Goal: Task Accomplishment & Management: Manage account settings

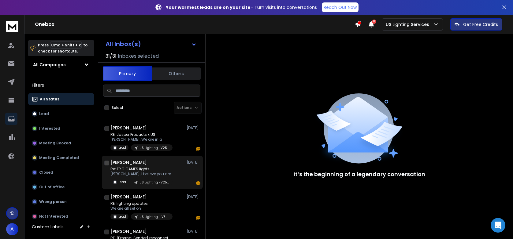
click at [140, 166] on div "[PERSON_NAME] [DATE] Re: EPIC GAMES lights [PERSON_NAME], I believe you are Lea…" at bounding box center [155, 173] width 90 height 26
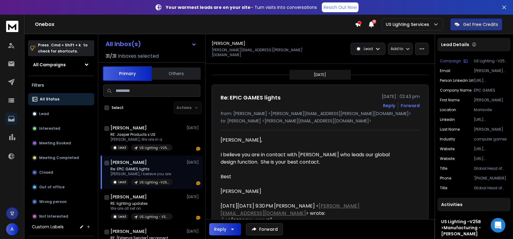
click at [418, 46] on button "button" at bounding box center [421, 49] width 13 height 12
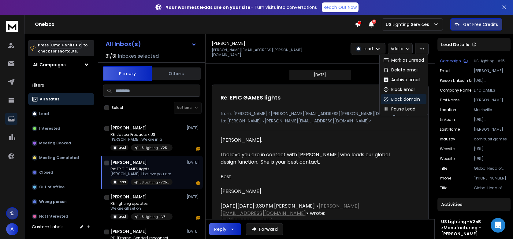
click at [415, 97] on div "Block domain" at bounding box center [401, 99] width 37 height 6
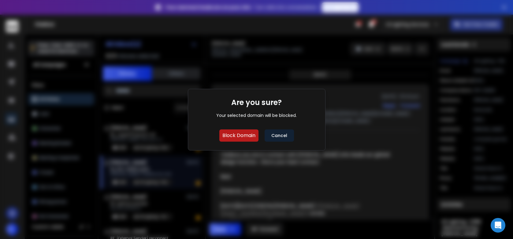
click at [247, 136] on button "Block Domain" at bounding box center [238, 136] width 39 height 12
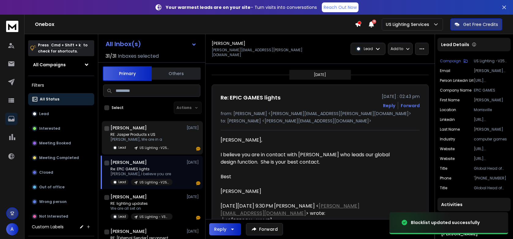
click at [165, 138] on p "[PERSON_NAME], We are in a" at bounding box center [141, 139] width 62 height 5
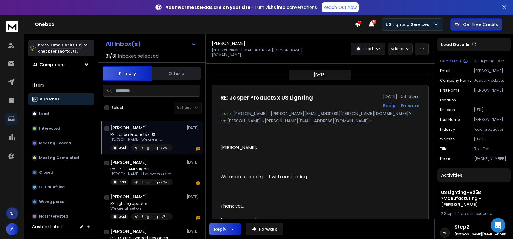
click at [400, 26] on p "US Lighting Services" at bounding box center [409, 24] width 46 height 6
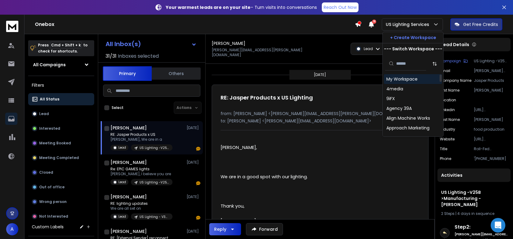
click at [393, 80] on div "My Workspace" at bounding box center [401, 79] width 31 height 6
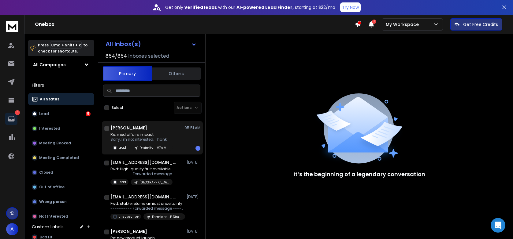
click at [171, 142] on p "Sorry, I'm not interested. Thank" at bounding box center [141, 139] width 62 height 5
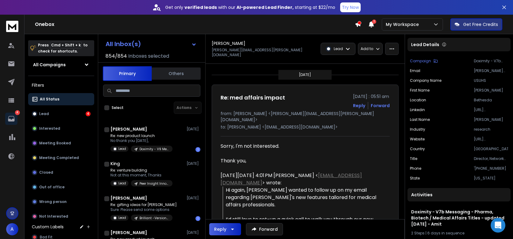
scroll to position [75, 0]
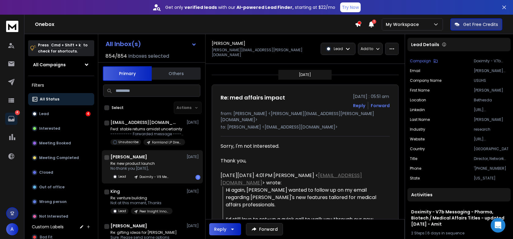
click at [151, 161] on p "Re: new product launch" at bounding box center [141, 163] width 62 height 5
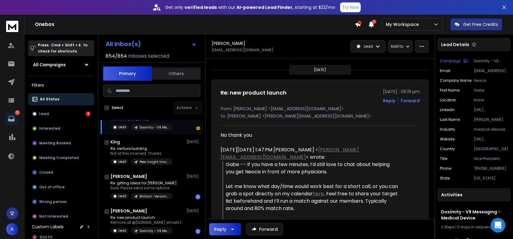
scroll to position [149, 0]
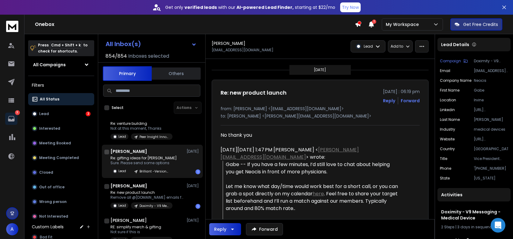
click at [147, 156] on p "Re: gifting ideas for Gadgeon" at bounding box center [143, 158] width 66 height 5
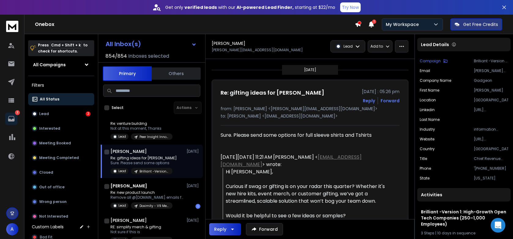
click at [398, 25] on p "My Workspace" at bounding box center [403, 24] width 35 height 6
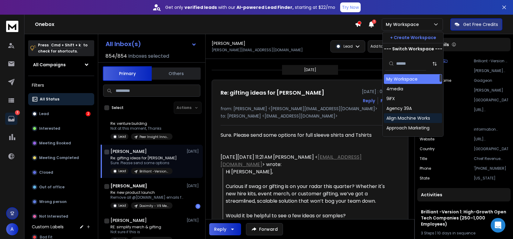
drag, startPoint x: 442, startPoint y: 77, endPoint x: 442, endPoint y: 81, distance: 4.0
click at [442, 81] on div "My Workspace 4media 9iFX Agency 39A Align Machine Works Approach Marketing Bake…" at bounding box center [413, 105] width 61 height 64
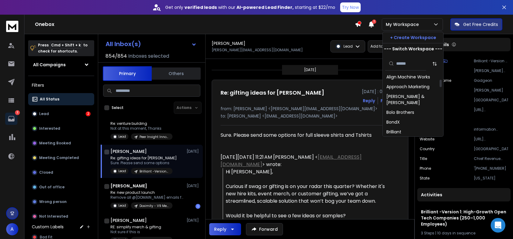
scroll to position [63, 0]
drag, startPoint x: 442, startPoint y: 81, endPoint x: 440, endPoint y: 87, distance: 6.1
click at [440, 87] on div at bounding box center [440, 85] width 2 height 7
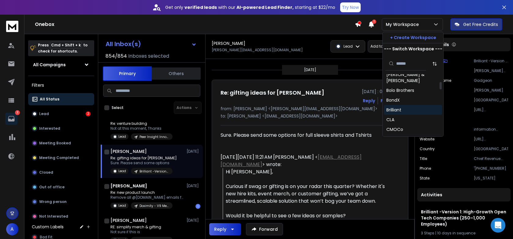
click at [412, 106] on div "Brilliant" at bounding box center [413, 110] width 58 height 10
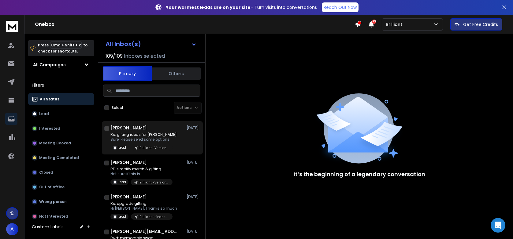
click at [147, 130] on div "Easaw EP 18 Aug" at bounding box center [155, 128] width 90 height 6
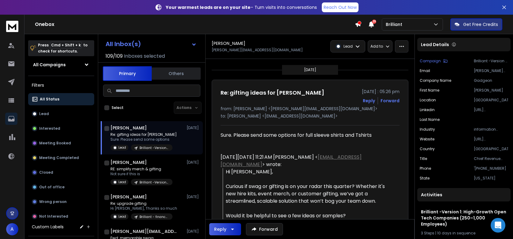
click at [351, 45] on p "Lead" at bounding box center [347, 46] width 9 height 5
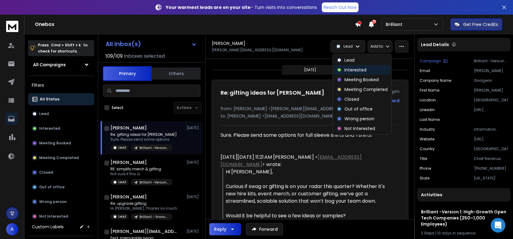
click at [352, 67] on p "Interested" at bounding box center [355, 70] width 22 height 6
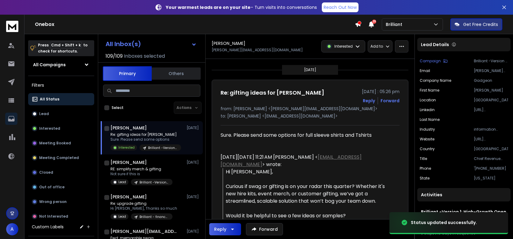
click at [402, 50] on button "button" at bounding box center [401, 46] width 13 height 12
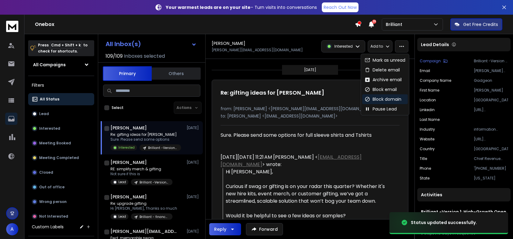
click at [392, 100] on div "Block domain" at bounding box center [383, 99] width 37 height 6
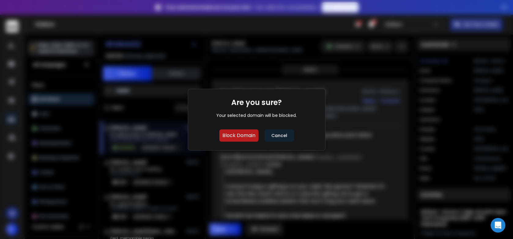
click at [253, 139] on button "Block Domain" at bounding box center [238, 136] width 39 height 12
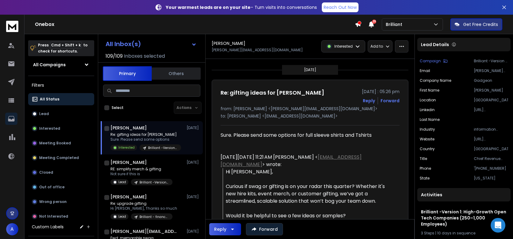
click at [270, 230] on button "Forward" at bounding box center [264, 230] width 37 height 12
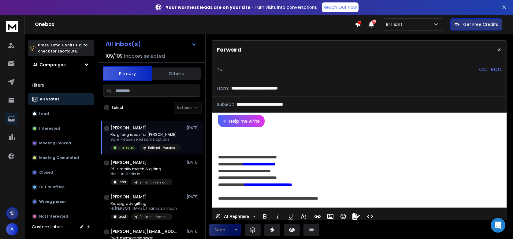
click at [253, 69] on input at bounding box center [247, 69] width 43 height 11
type input "**********"
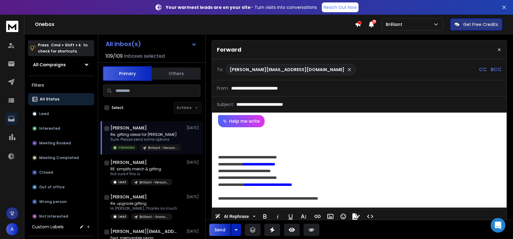
click at [241, 138] on div at bounding box center [359, 137] width 282 height 7
click at [218, 231] on button "Send" at bounding box center [219, 230] width 21 height 12
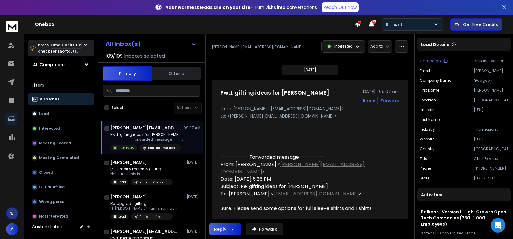
click at [408, 24] on div "Brilliant" at bounding box center [412, 24] width 53 height 6
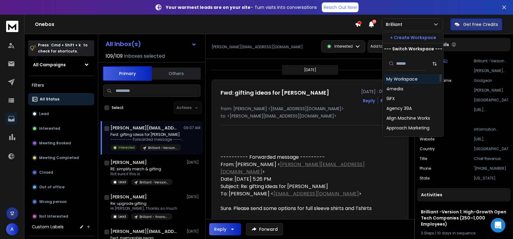
click at [403, 79] on div "My Workspace" at bounding box center [401, 79] width 31 height 6
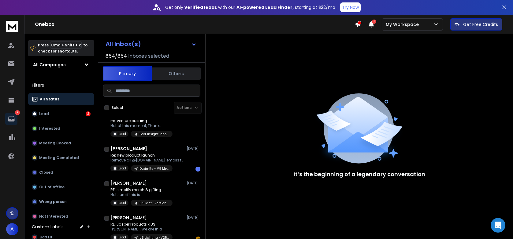
scroll to position [190, 0]
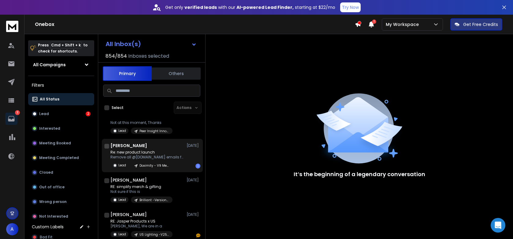
click at [178, 150] on p "Re: new product launch" at bounding box center [146, 152] width 73 height 5
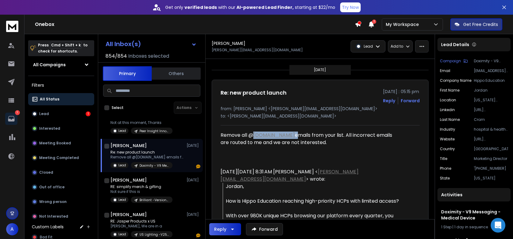
drag, startPoint x: 306, startPoint y: 135, endPoint x: 254, endPoint y: 134, distance: 52.0
click at [254, 134] on div "Remove all @ hippoeducation.com emails from your list. All incorrect emails are…" at bounding box center [309, 139] width 179 height 15
click at [410, 25] on p "My Workspace" at bounding box center [403, 24] width 35 height 6
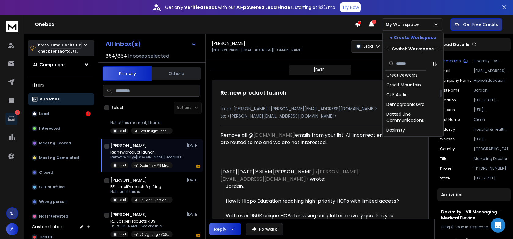
drag, startPoint x: 441, startPoint y: 78, endPoint x: 437, endPoint y: 100, distance: 23.0
click at [439, 93] on div at bounding box center [440, 104] width 3 height 61
click at [398, 138] on div "Doximity - Medical Affairs" at bounding box center [412, 144] width 53 height 12
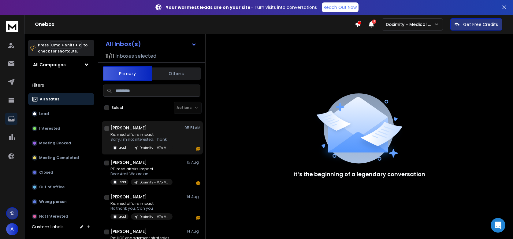
click at [165, 139] on p "Sorry, I'm not interested. Thank" at bounding box center [141, 139] width 62 height 5
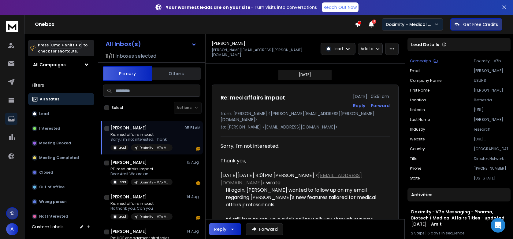
click at [424, 26] on p "Doximity - Medical Affairs" at bounding box center [410, 24] width 48 height 6
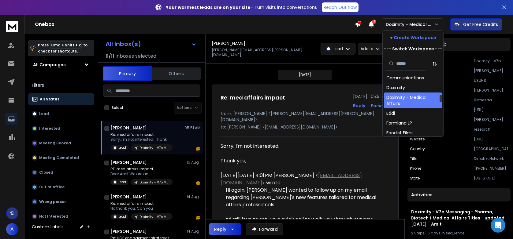
scroll to position [158, 0]
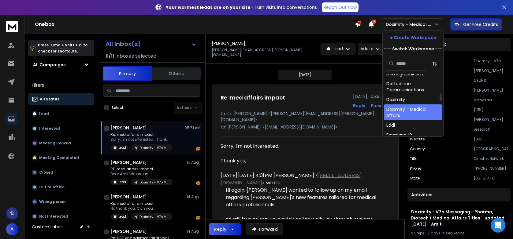
drag, startPoint x: 440, startPoint y: 78, endPoint x: 440, endPoint y: 97, distance: 19.0
click at [440, 97] on div at bounding box center [440, 97] width 2 height 7
click at [409, 95] on div "Doximity" at bounding box center [413, 100] width 58 height 10
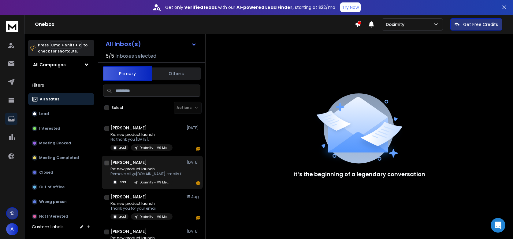
click at [141, 165] on h1 "[PERSON_NAME]" at bounding box center [128, 163] width 36 height 6
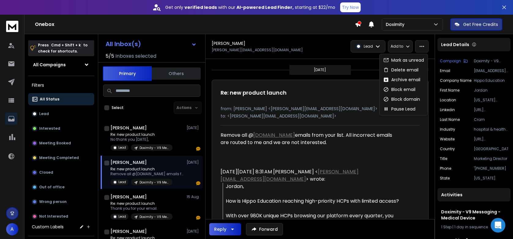
click at [420, 46] on icon "button" at bounding box center [422, 46] width 5 height 1
click at [410, 100] on div "Block domain" at bounding box center [401, 99] width 37 height 6
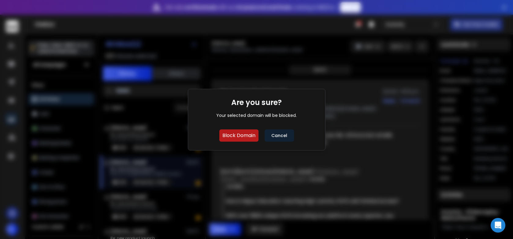
click at [246, 136] on button "Block Domain" at bounding box center [238, 136] width 39 height 12
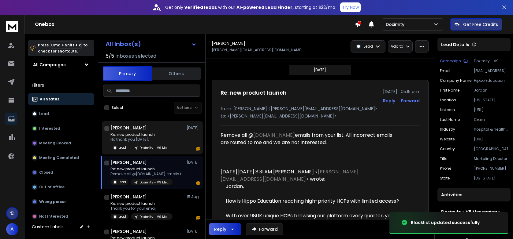
click at [163, 137] on p "Re: new product launch" at bounding box center [141, 134] width 62 height 5
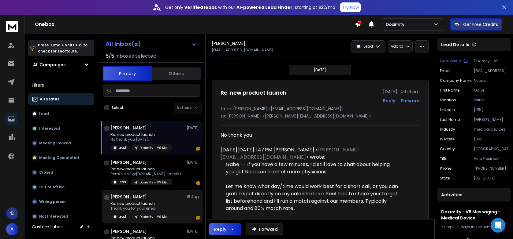
click at [164, 208] on p "Thank you for your email." at bounding box center [141, 208] width 62 height 5
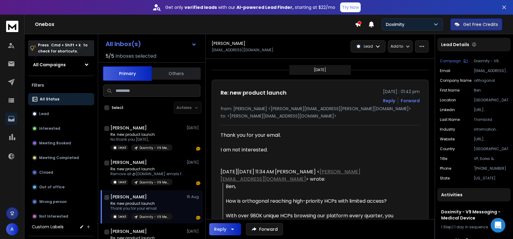
click at [407, 22] on p "Doximity" at bounding box center [396, 24] width 21 height 6
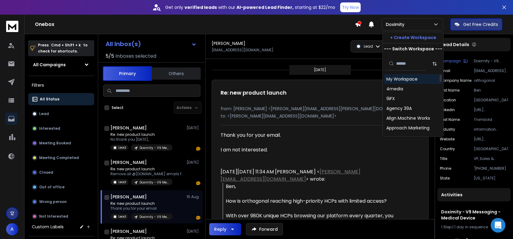
click at [397, 79] on div "My Workspace" at bounding box center [401, 79] width 31 height 6
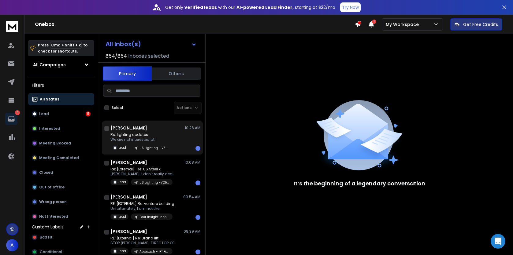
click at [165, 131] on div "Jennifer Helm 10:26 AM" at bounding box center [155, 128] width 90 height 6
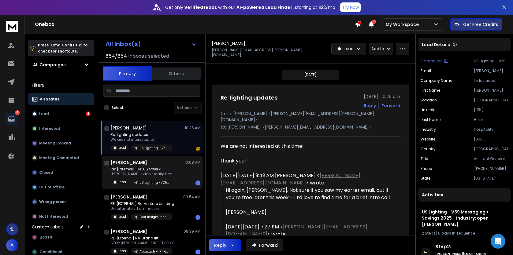
click at [166, 173] on p "[PERSON_NAME], I don’t really deal" at bounding box center [141, 174] width 63 height 5
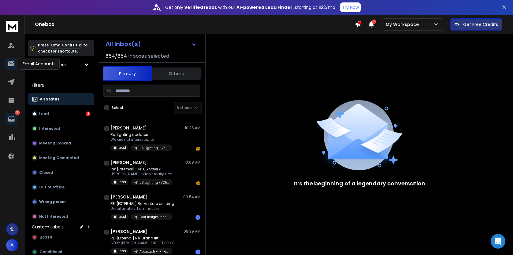
click at [13, 65] on icon at bounding box center [11, 63] width 6 height 5
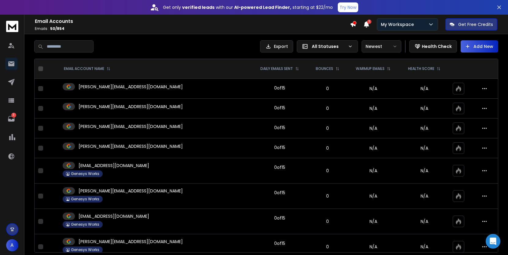
click at [393, 24] on p "My Workspace" at bounding box center [398, 24] width 35 height 6
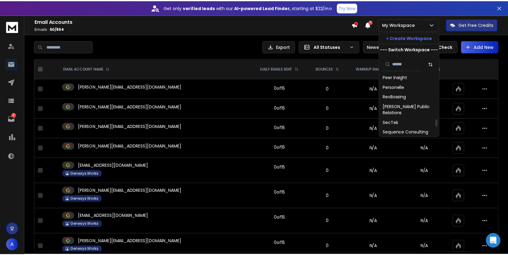
scroll to position [379, 0]
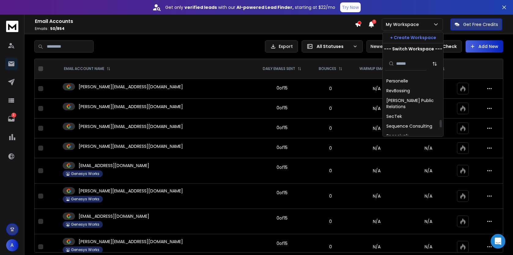
drag, startPoint x: 441, startPoint y: 78, endPoint x: 444, endPoint y: 123, distance: 45.7
click at [442, 123] on div at bounding box center [440, 123] width 2 height 7
click at [419, 123] on div "Sequence Consulting" at bounding box center [409, 126] width 46 height 6
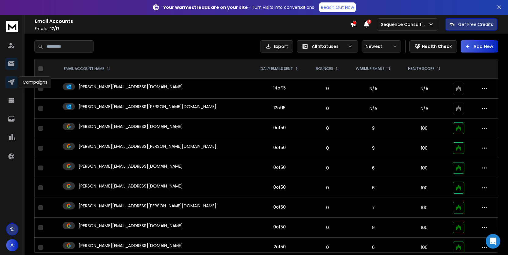
click at [11, 83] on icon at bounding box center [11, 82] width 6 height 6
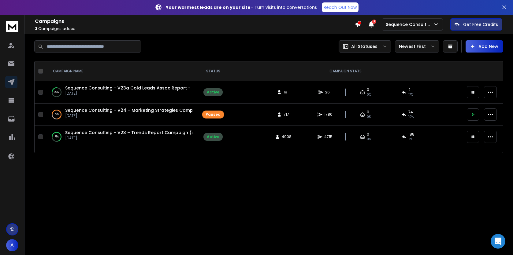
click at [92, 131] on span "Sequence Consulting - V23 – Trends Report Campaign (All Titles) - Chris" at bounding box center [159, 133] width 188 height 6
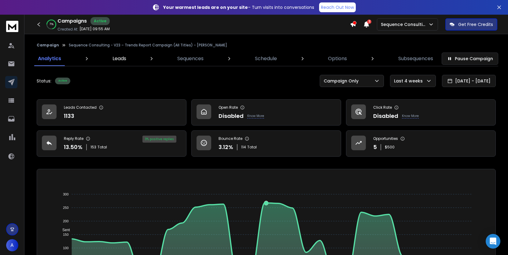
click at [120, 57] on p "Leads" at bounding box center [120, 58] width 14 height 7
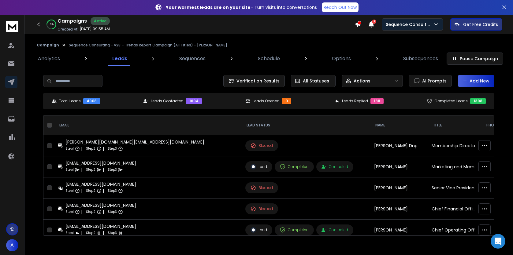
click at [421, 27] on p "Sequence Consulting" at bounding box center [409, 24] width 47 height 6
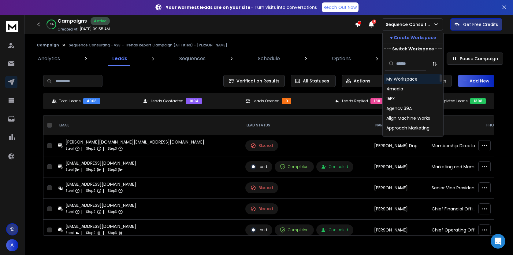
click at [403, 81] on div "My Workspace" at bounding box center [401, 79] width 31 height 6
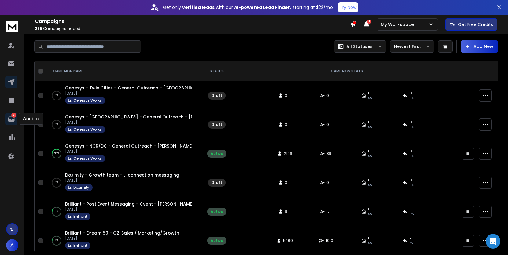
click at [12, 117] on icon at bounding box center [11, 118] width 7 height 7
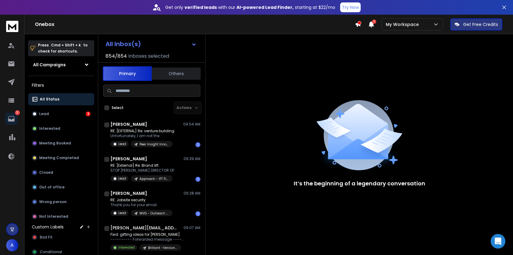
scroll to position [82, 0]
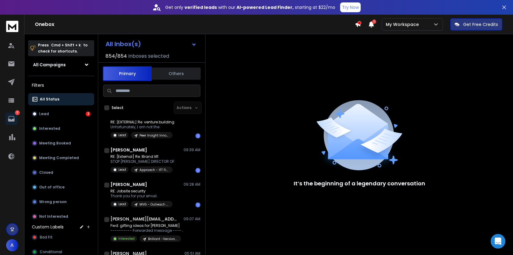
drag, startPoint x: 205, startPoint y: 135, endPoint x: 206, endPoint y: 126, distance: 8.9
click at [206, 126] on div "It’s the beginning of a legendary conversation" at bounding box center [358, 142] width 307 height 217
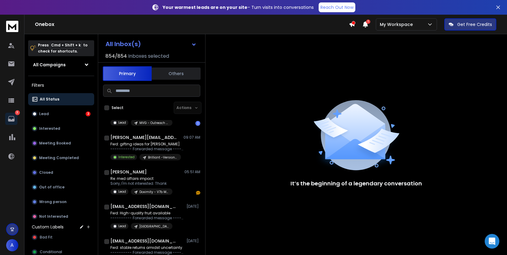
scroll to position [125, 0]
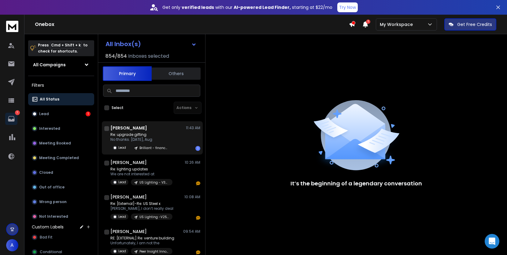
click at [151, 134] on p "Re: upgrade gifting" at bounding box center [141, 134] width 62 height 5
click at [150, 131] on h1 "[EMAIL_ADDRESS][DOMAIN_NAME]" at bounding box center [143, 128] width 67 height 6
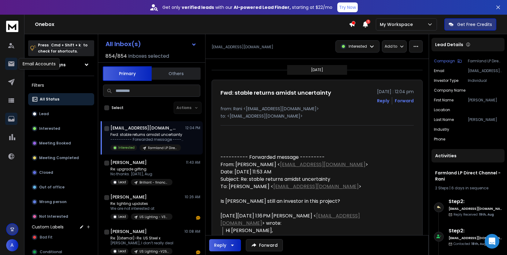
click at [12, 64] on icon at bounding box center [11, 63] width 6 height 5
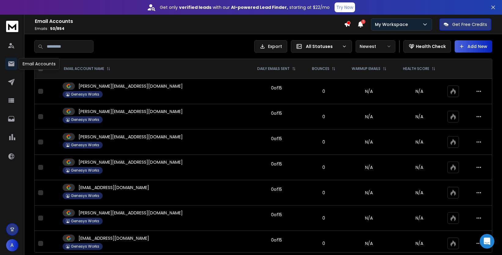
click at [412, 24] on div "My Workspace" at bounding box center [401, 24] width 53 height 6
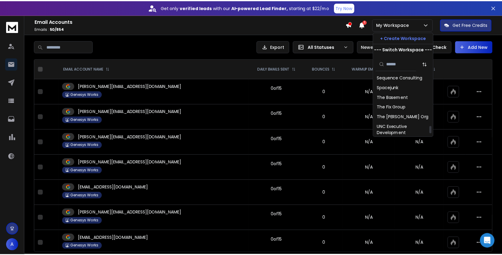
scroll to position [443, 0]
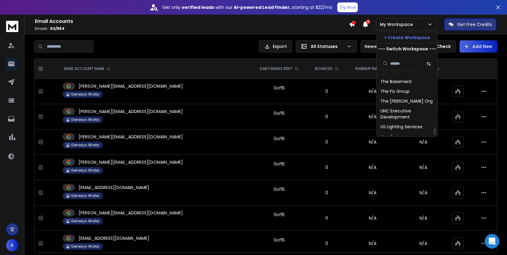
drag, startPoint x: 436, startPoint y: 77, endPoint x: 434, endPoint y: 133, distance: 55.7
click at [434, 133] on div at bounding box center [434, 104] width 3 height 61
click at [403, 132] on div "VeraData" at bounding box center [407, 137] width 58 height 10
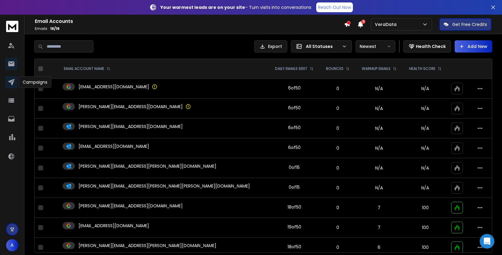
click at [12, 84] on icon at bounding box center [11, 82] width 6 height 6
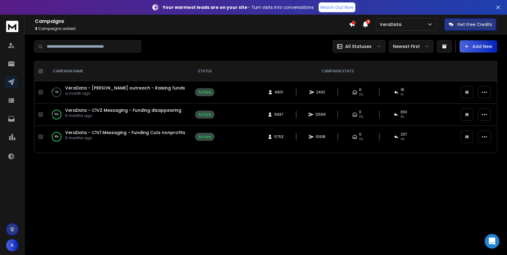
click at [154, 91] on span "VeraData - [PERSON_NAME] outreach - Raising funds" at bounding box center [125, 88] width 120 height 6
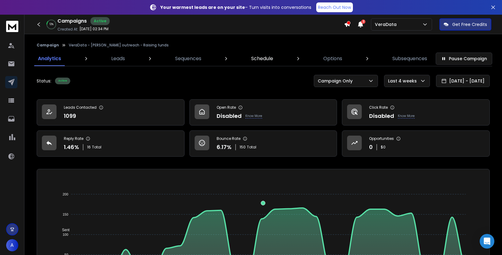
click at [256, 62] on p "Schedule" at bounding box center [262, 58] width 22 height 7
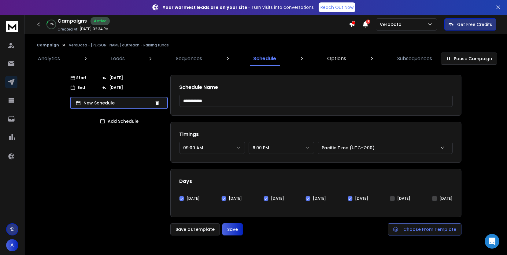
click at [334, 57] on p "Options" at bounding box center [336, 58] width 19 height 7
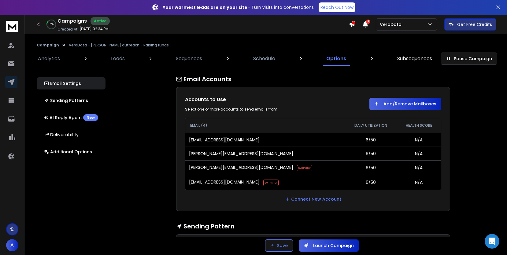
click at [413, 61] on p "Subsequences" at bounding box center [414, 58] width 35 height 7
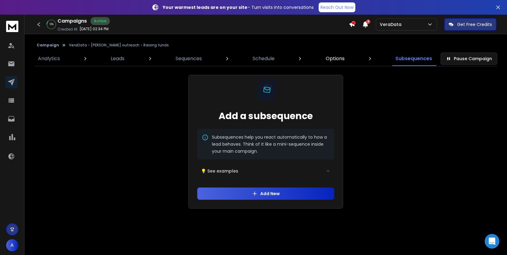
click at [328, 57] on p "Options" at bounding box center [335, 58] width 19 height 7
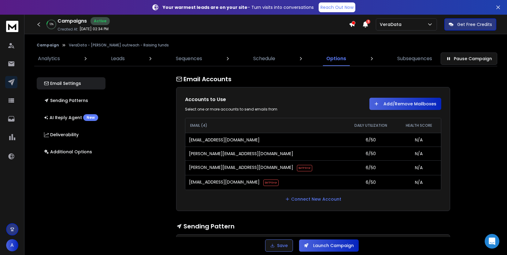
click at [464, 110] on div "**********" at bounding box center [316, 156] width 403 height 162
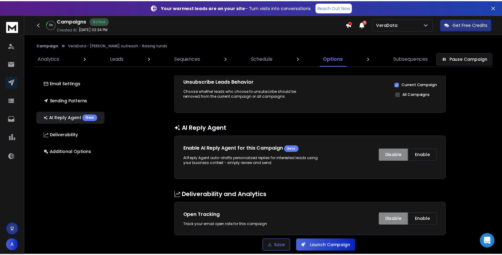
scroll to position [526, 0]
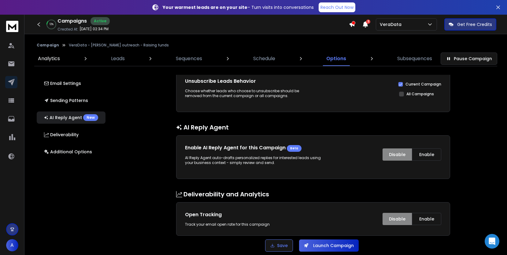
click at [59, 59] on p "Analytics" at bounding box center [49, 58] width 22 height 7
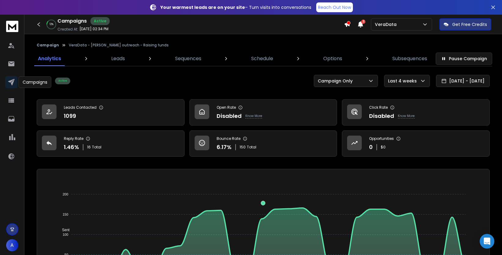
click at [15, 83] on link at bounding box center [11, 82] width 12 height 12
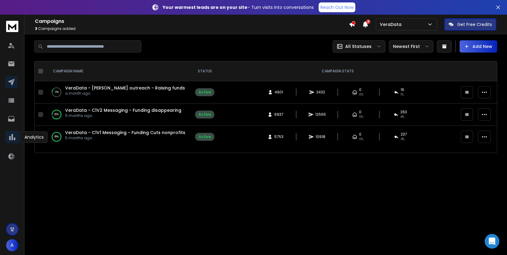
click at [14, 137] on icon at bounding box center [12, 137] width 9 height 9
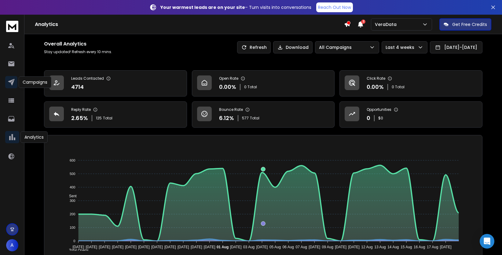
click at [9, 82] on icon at bounding box center [11, 82] width 6 height 6
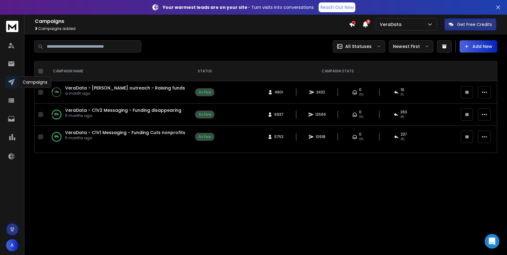
click at [115, 88] on span "VeraData - Michael Black outreach - Raising funds" at bounding box center [125, 88] width 120 height 6
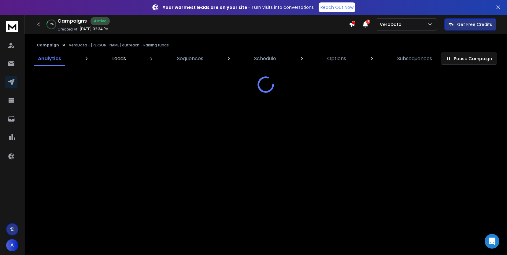
click at [117, 60] on p "Leads" at bounding box center [119, 58] width 14 height 7
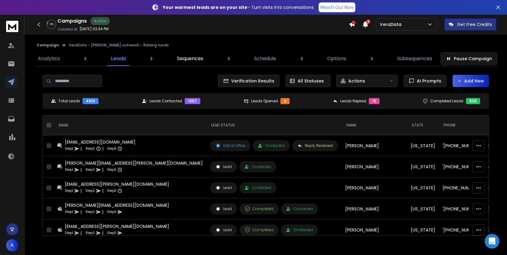
click at [189, 60] on p "Sequences" at bounding box center [190, 58] width 26 height 7
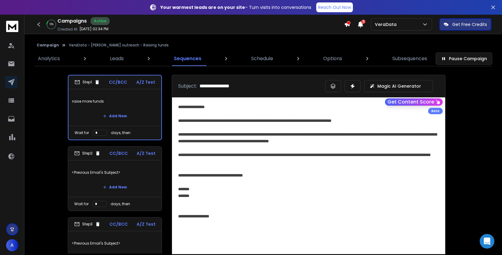
click at [130, 173] on p "<Previous Email's Subject>" at bounding box center [115, 172] width 86 height 17
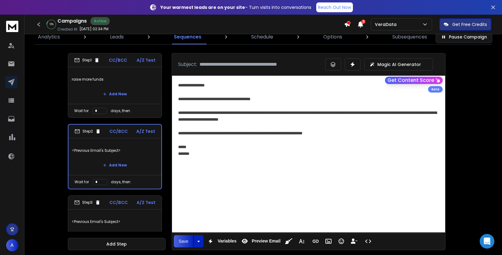
scroll to position [25, 0]
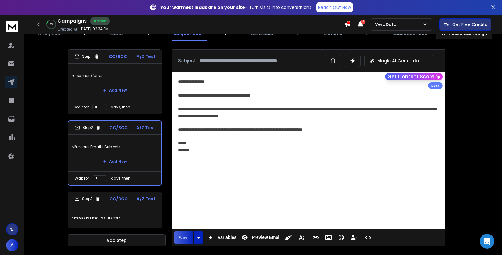
click at [120, 221] on p "<Previous Email's Subject>" at bounding box center [115, 218] width 86 height 17
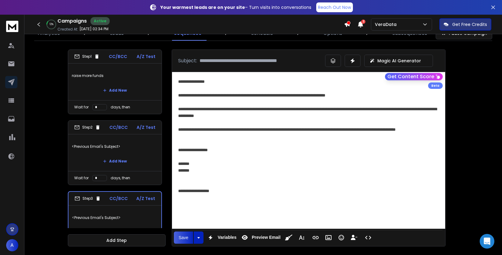
click at [107, 80] on p "raise more funds" at bounding box center [115, 75] width 86 height 17
type input "**********"
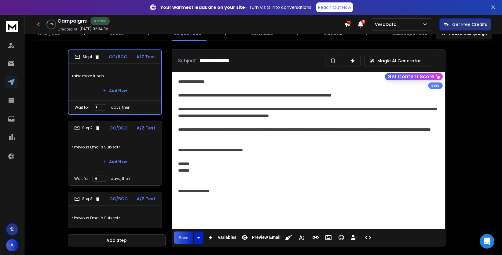
click at [122, 148] on p "<Previous Email's Subject>" at bounding box center [115, 147] width 86 height 17
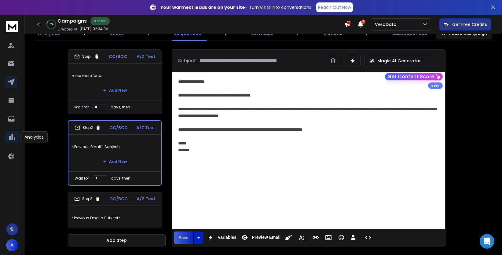
click at [14, 138] on icon at bounding box center [12, 137] width 6 height 6
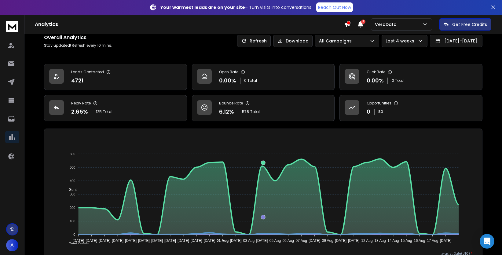
scroll to position [8, 0]
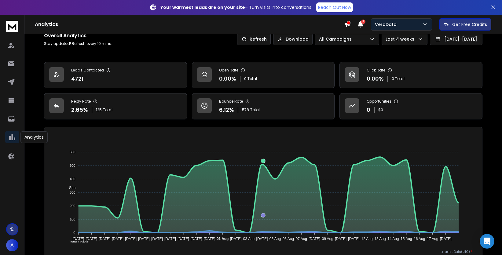
click at [419, 23] on div "VeraData" at bounding box center [401, 24] width 53 height 6
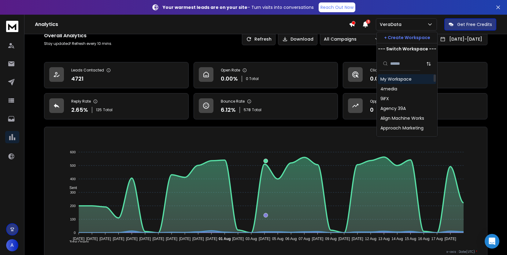
click at [402, 78] on div "My Workspace" at bounding box center [395, 79] width 31 height 6
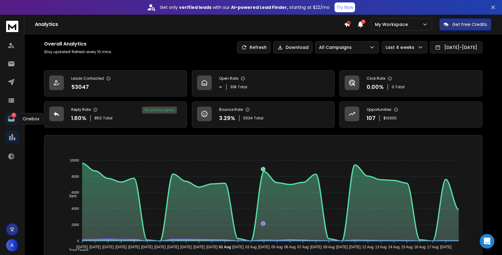
click at [15, 118] on link "2" at bounding box center [11, 119] width 12 height 12
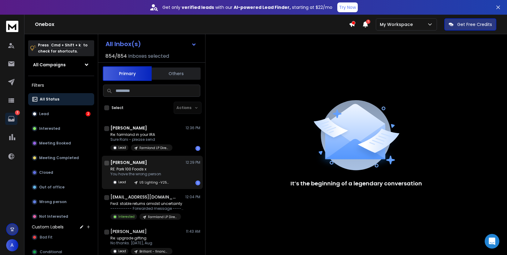
click at [163, 164] on div "[PERSON_NAME] 12:29 PM" at bounding box center [155, 163] width 90 height 6
